Goal: Navigation & Orientation: Find specific page/section

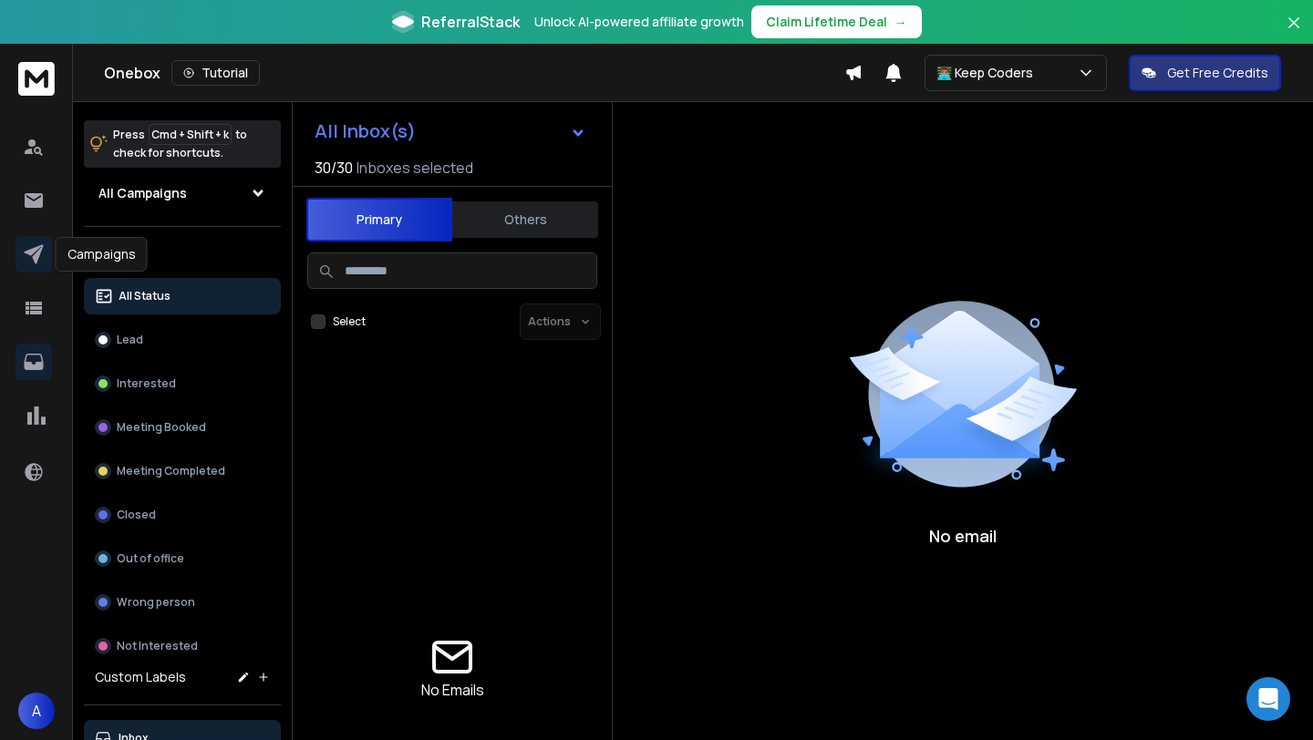
click at [41, 271] on link at bounding box center [33, 254] width 36 height 36
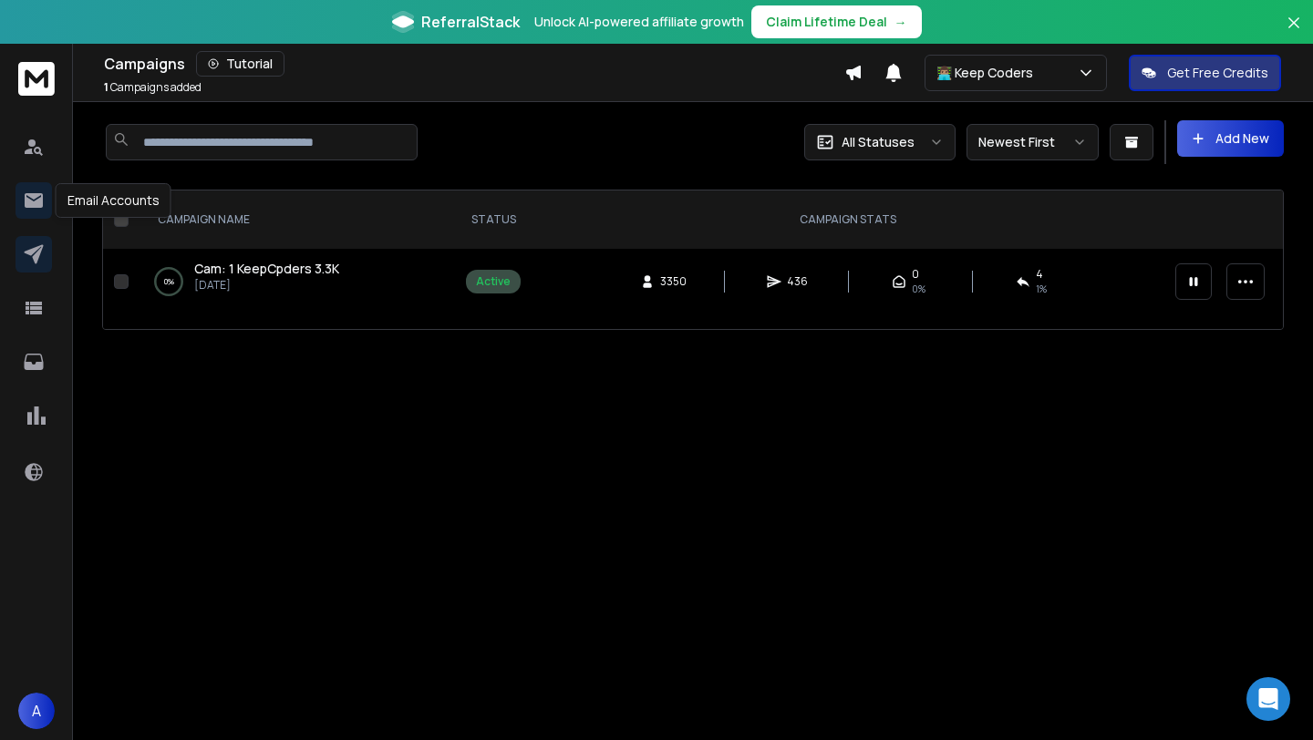
click at [36, 203] on icon at bounding box center [34, 200] width 18 height 15
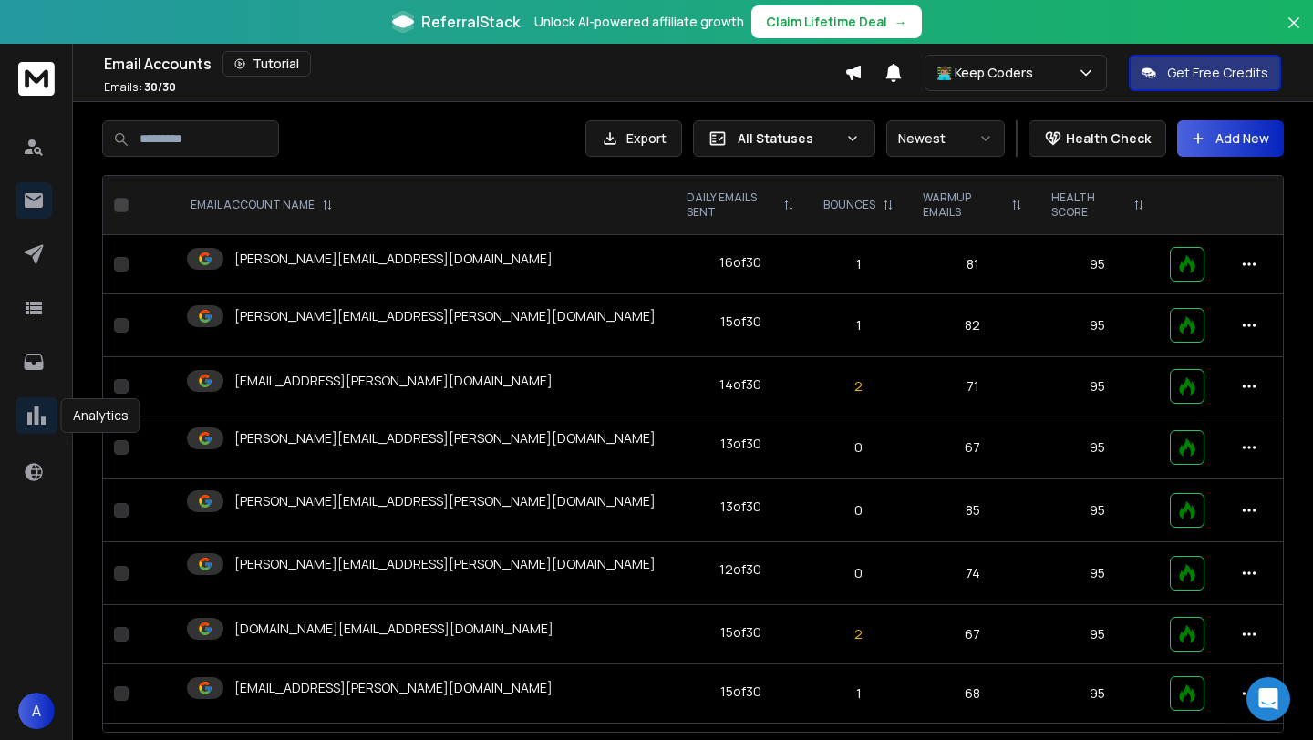
click at [35, 407] on icon at bounding box center [36, 416] width 18 height 18
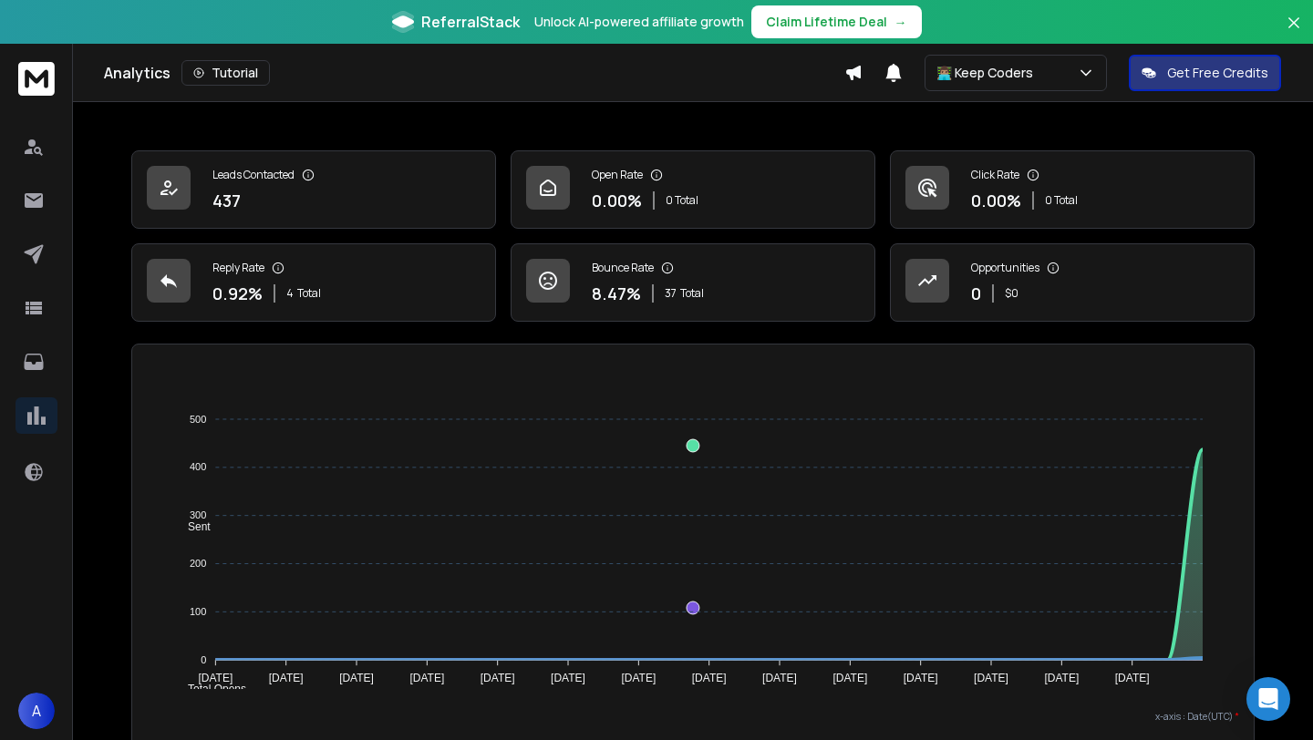
scroll to position [33, 0]
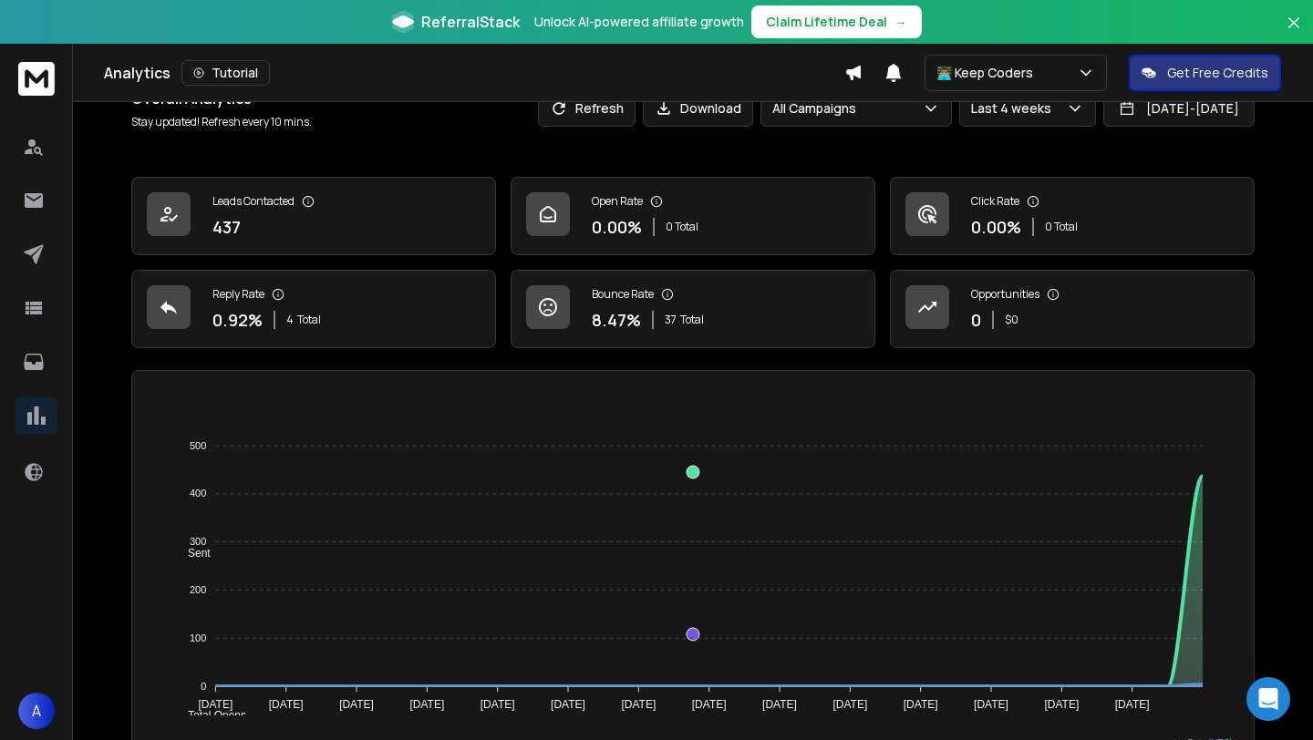
click at [300, 319] on span "Total" at bounding box center [309, 320] width 24 height 15
click at [175, 310] on icon at bounding box center [168, 308] width 16 height 14
click at [238, 292] on p "Reply Rate" at bounding box center [238, 294] width 52 height 15
click at [40, 361] on icon at bounding box center [34, 362] width 22 height 22
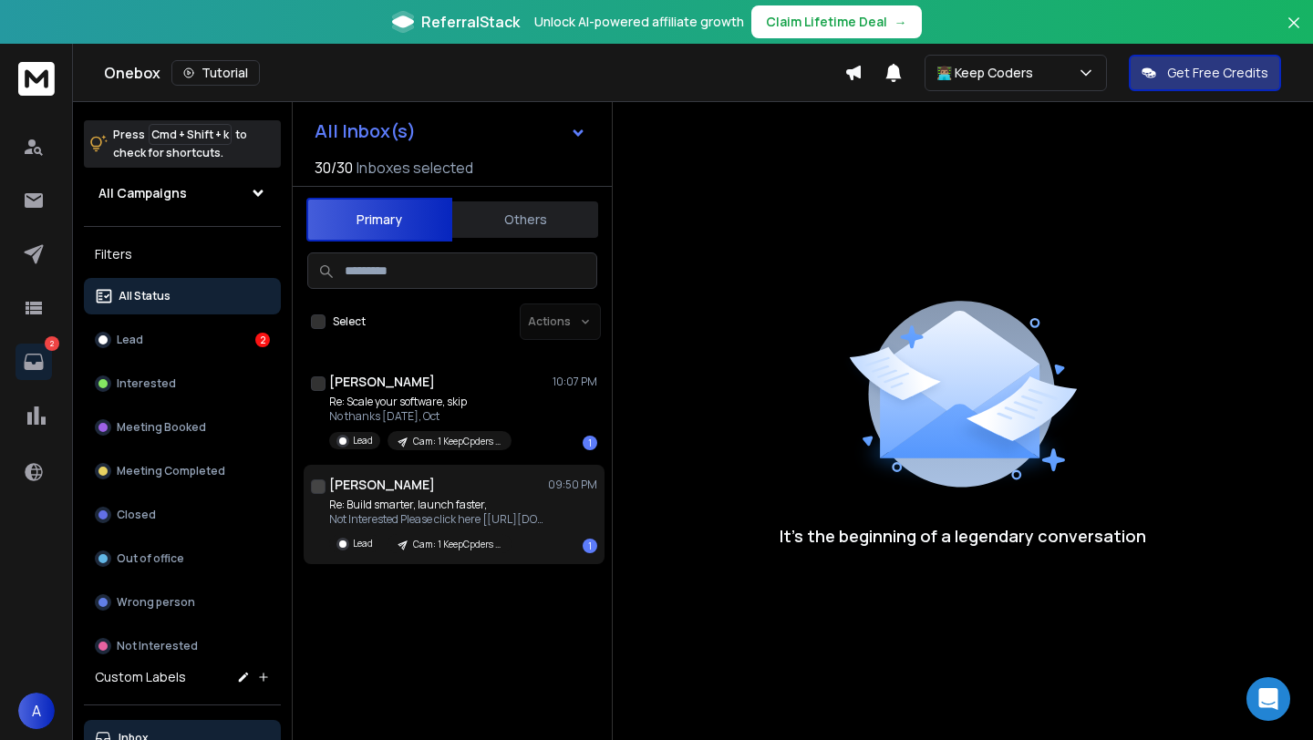
click at [417, 487] on div "[PERSON_NAME] 09:50 PM" at bounding box center [463, 485] width 268 height 18
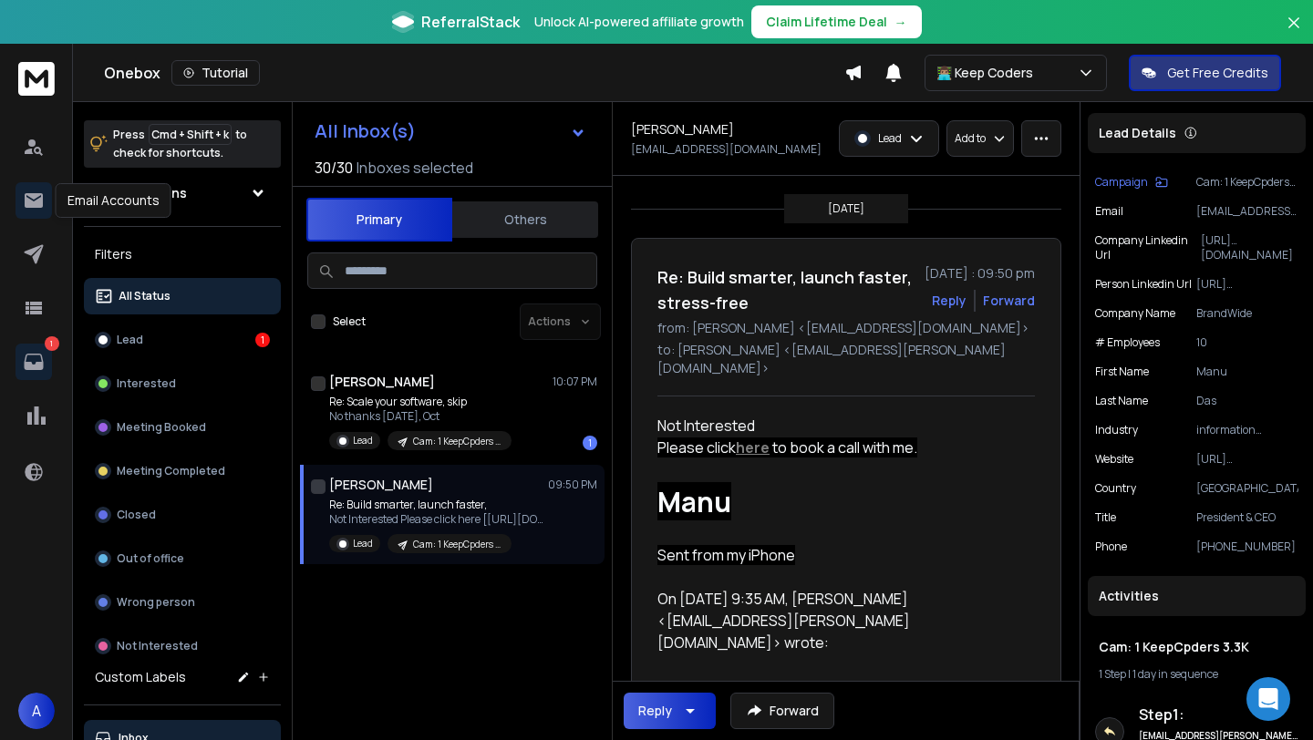
click at [27, 207] on icon at bounding box center [34, 200] width 18 height 15
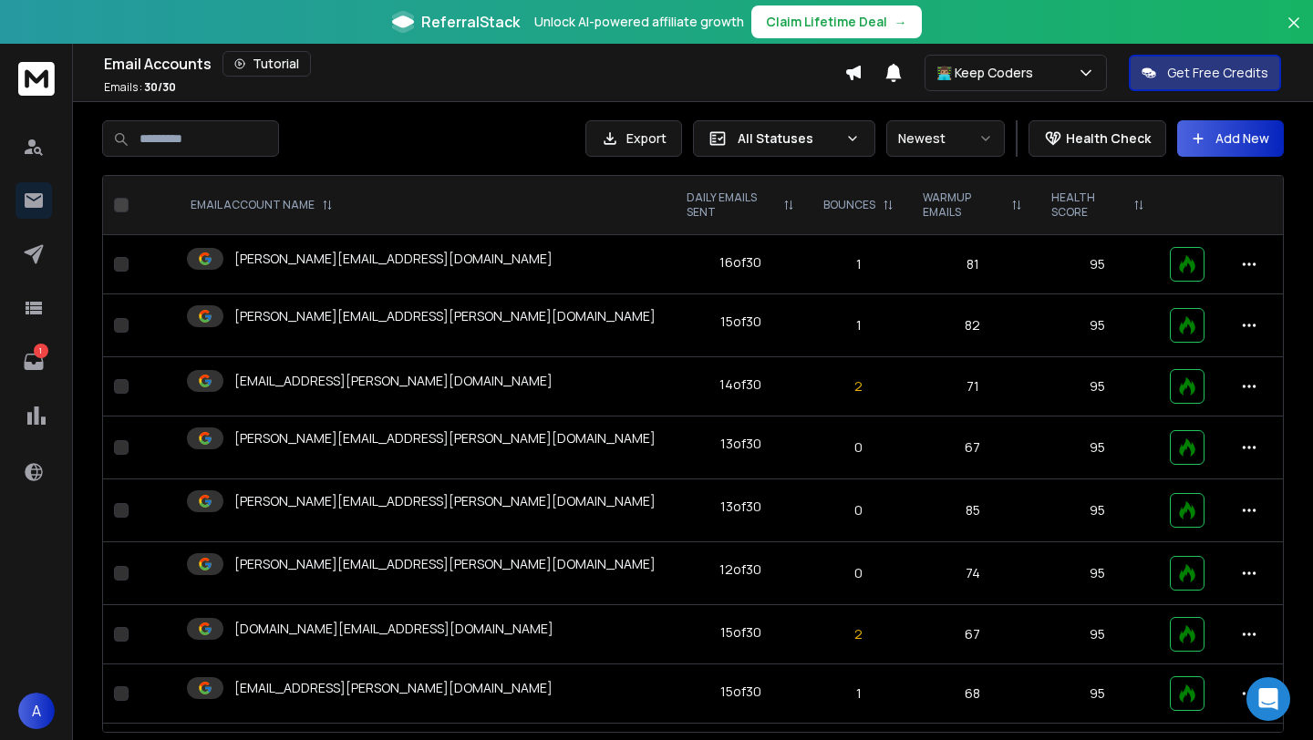
click at [31, 229] on div "1" at bounding box center [36, 307] width 42 height 379
click at [35, 255] on icon at bounding box center [33, 254] width 19 height 19
